Goal: Navigation & Orientation: Find specific page/section

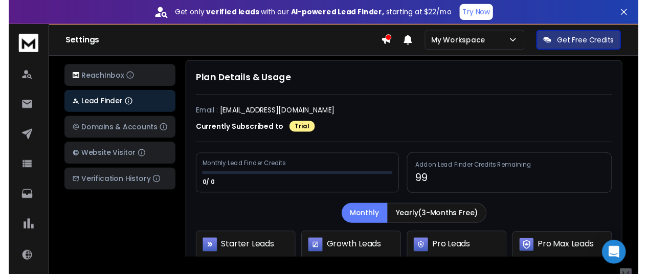
scroll to position [339, 0]
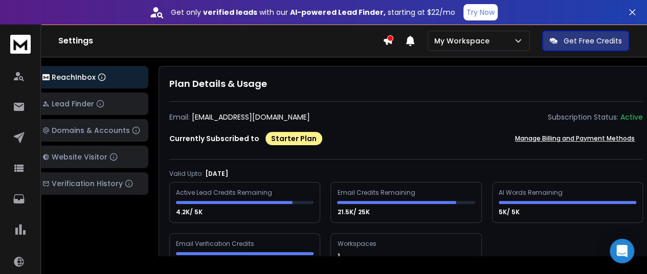
click at [112, 79] on button "ReachInbox" at bounding box center [91, 77] width 114 height 23
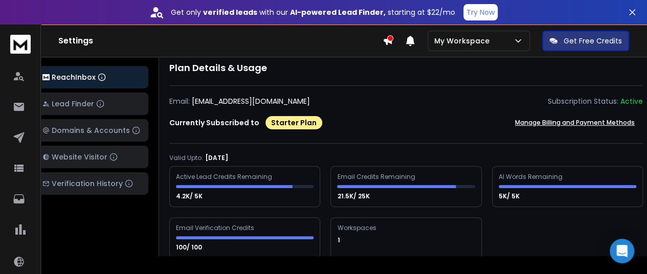
scroll to position [0, 0]
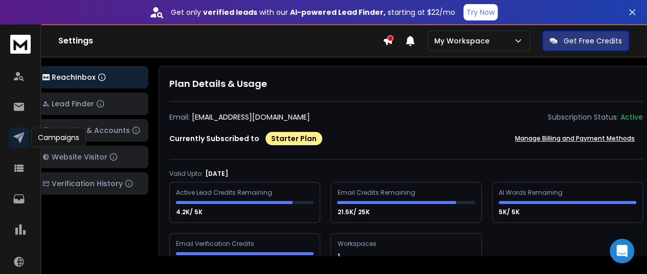
click at [17, 132] on icon at bounding box center [19, 137] width 12 height 12
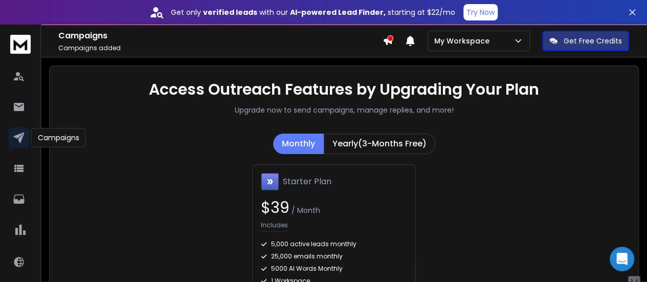
click at [18, 137] on icon at bounding box center [18, 137] width 11 height 11
click at [17, 107] on icon at bounding box center [19, 107] width 10 height 8
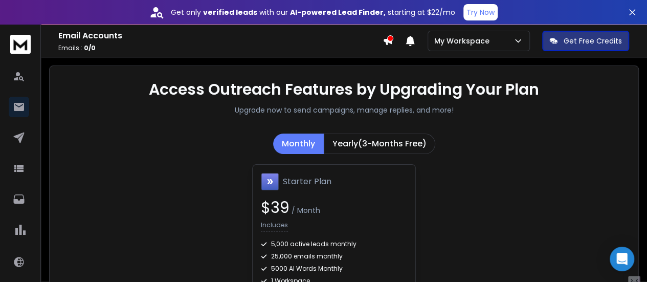
click at [17, 102] on icon at bounding box center [19, 107] width 12 height 12
click at [25, 135] on icon at bounding box center [19, 137] width 12 height 12
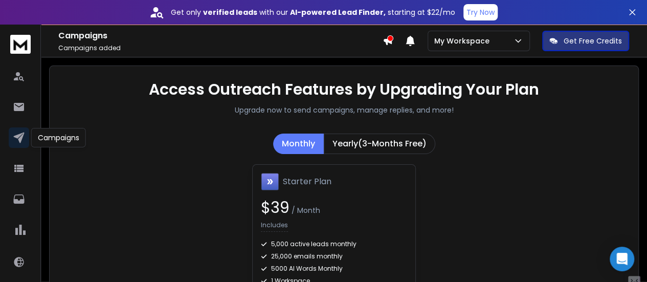
click at [19, 133] on icon at bounding box center [19, 137] width 12 height 12
click at [16, 135] on icon at bounding box center [19, 137] width 12 height 12
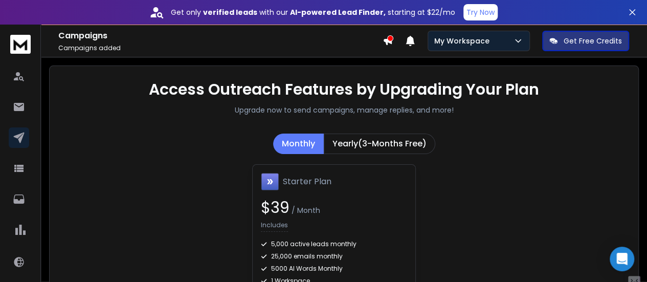
click at [496, 45] on div "My Workspace" at bounding box center [478, 41] width 89 height 10
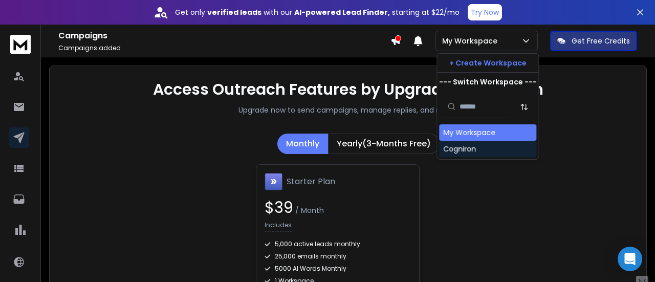
click at [470, 151] on div "Cogniron" at bounding box center [459, 149] width 33 height 10
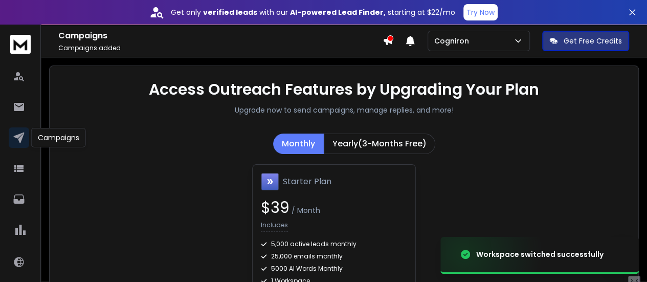
click at [17, 136] on icon at bounding box center [18, 137] width 11 height 11
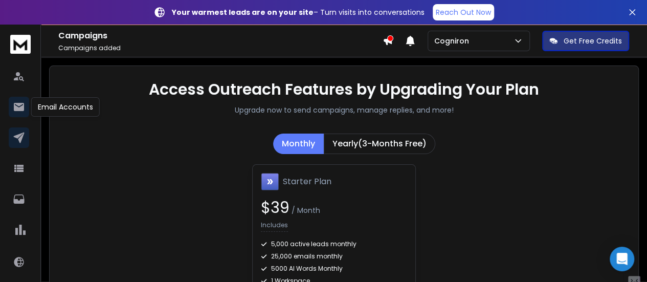
click at [24, 111] on icon at bounding box center [19, 107] width 12 height 12
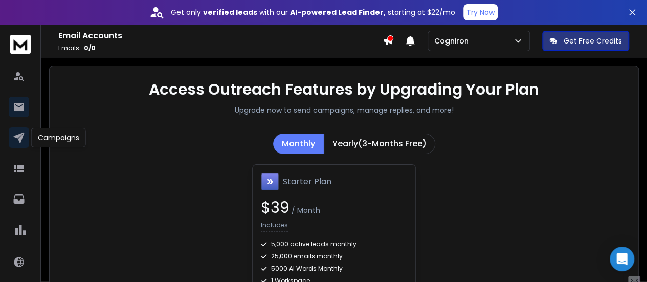
click at [18, 140] on icon at bounding box center [18, 137] width 11 height 11
